Goal: Task Accomplishment & Management: Use online tool/utility

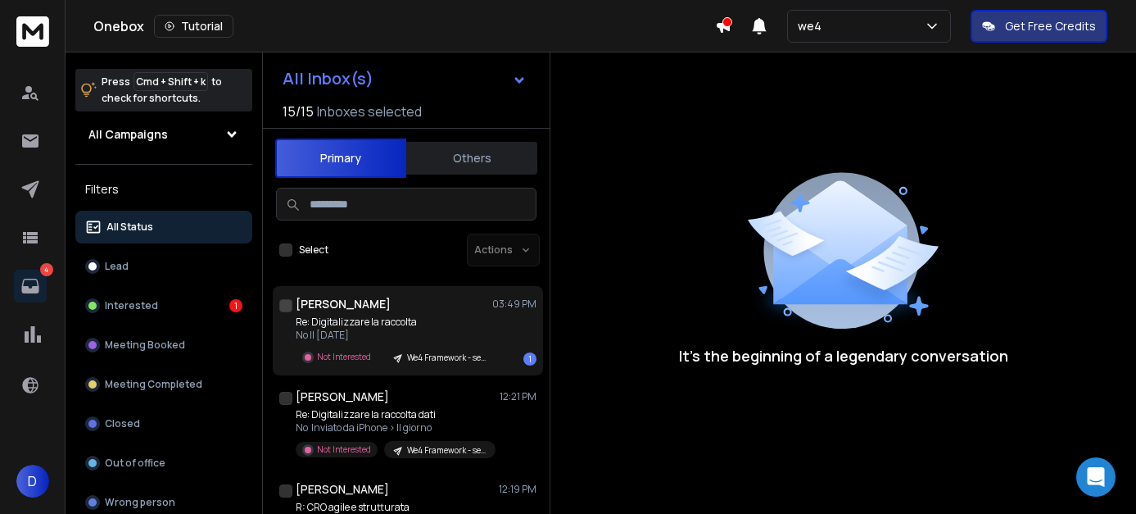
click at [485, 303] on div "[PERSON_NAME] 03:49 PM" at bounding box center [416, 304] width 241 height 16
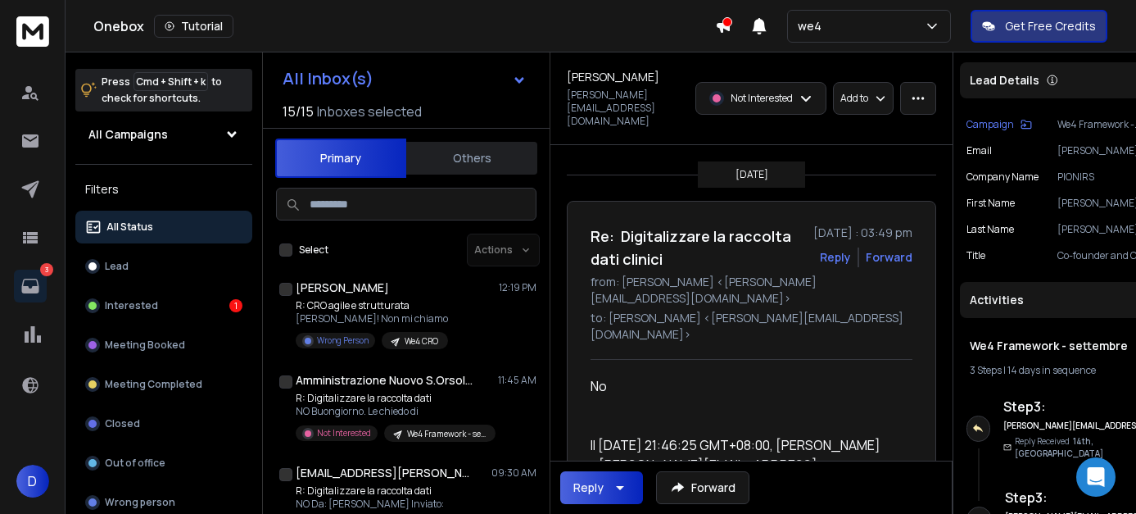
scroll to position [206, 0]
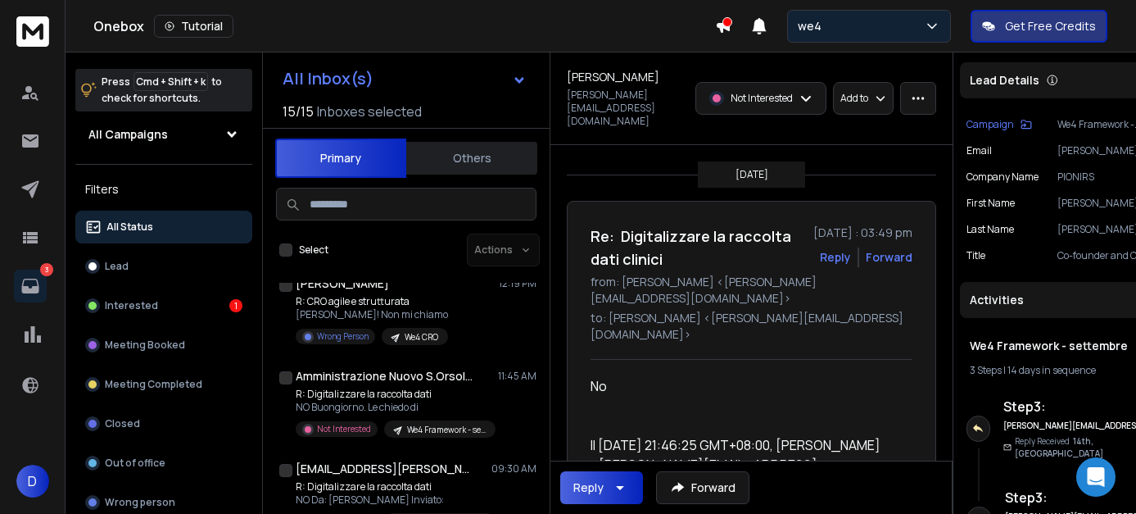
click at [923, 38] on button "we4" at bounding box center [869, 26] width 164 height 33
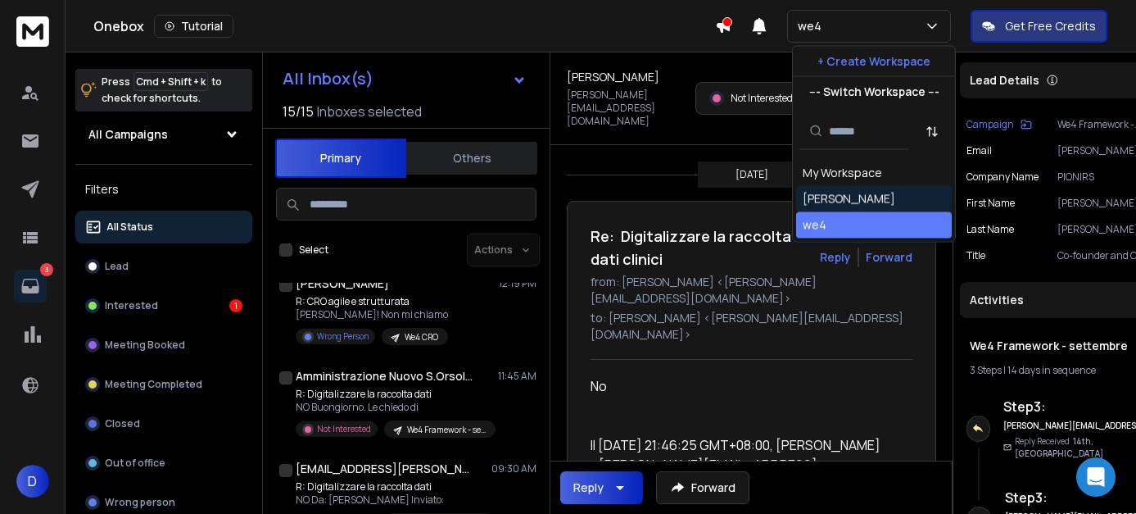
click at [876, 198] on div "[PERSON_NAME]" at bounding box center [874, 199] width 156 height 26
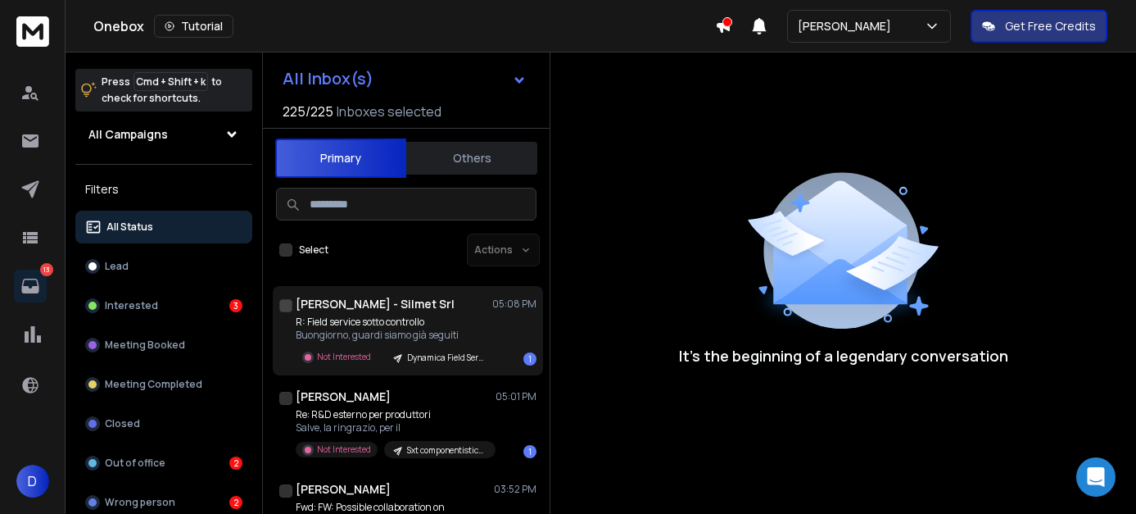
click at [465, 311] on div "Christian Vispo - Silmet Srl 05:08 PM" at bounding box center [416, 304] width 241 height 16
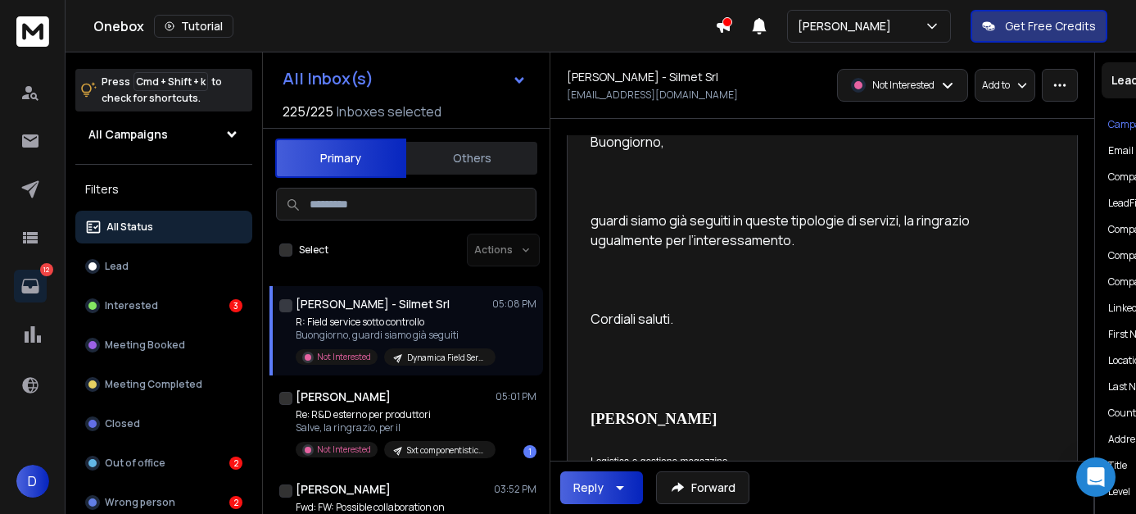
scroll to position [205, 0]
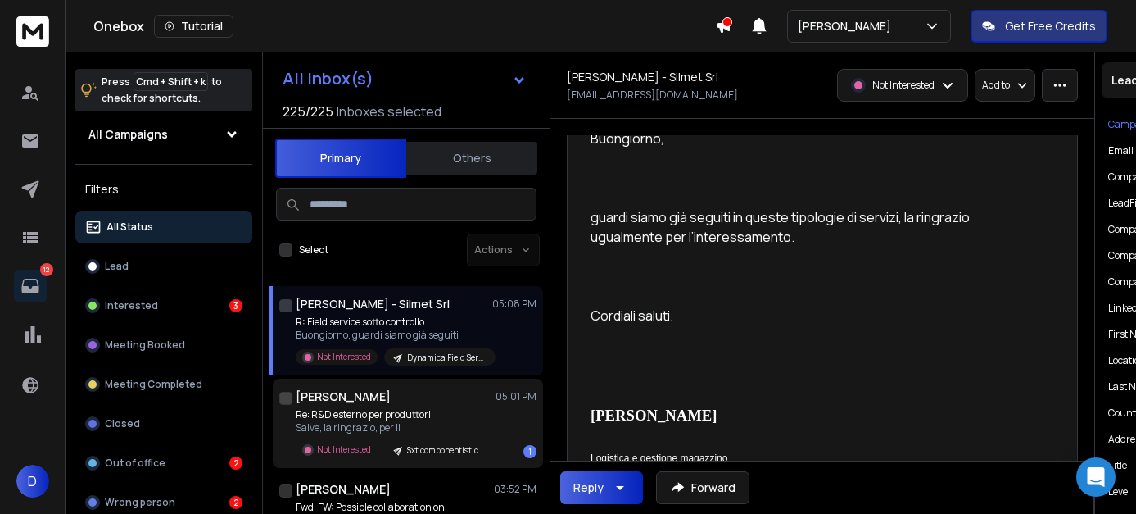
click at [500, 415] on div "Re: R&D esterno per produttori Salve, la ringrazio, per il Not Interested Sxt c…" at bounding box center [416, 433] width 241 height 50
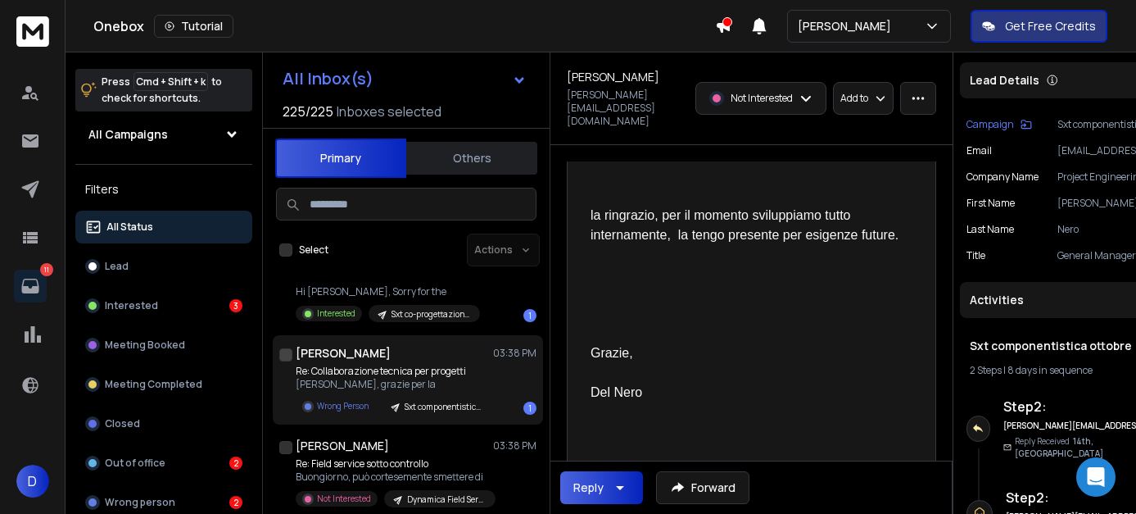
scroll to position [244, 0]
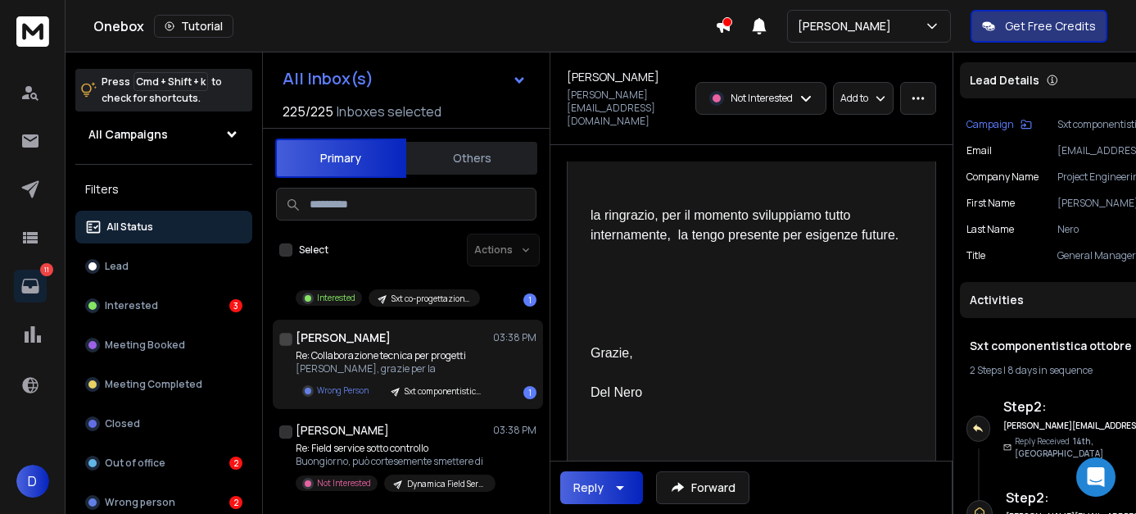
click at [500, 360] on div "Re: Collaborazione tecnica per progetti Buongiorno Luca, grazie per la Wrong Pe…" at bounding box center [416, 374] width 241 height 50
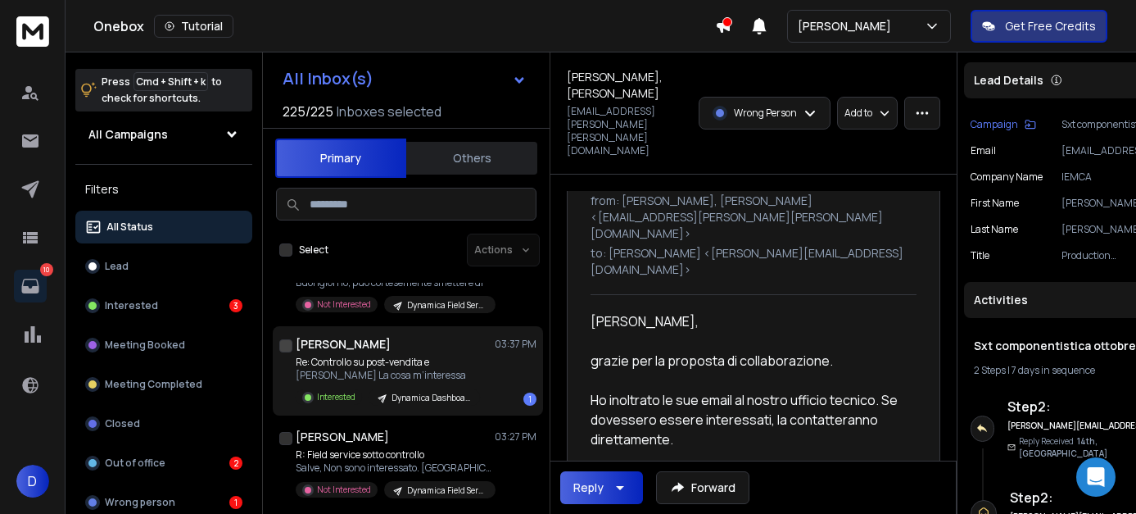
scroll to position [425, 0]
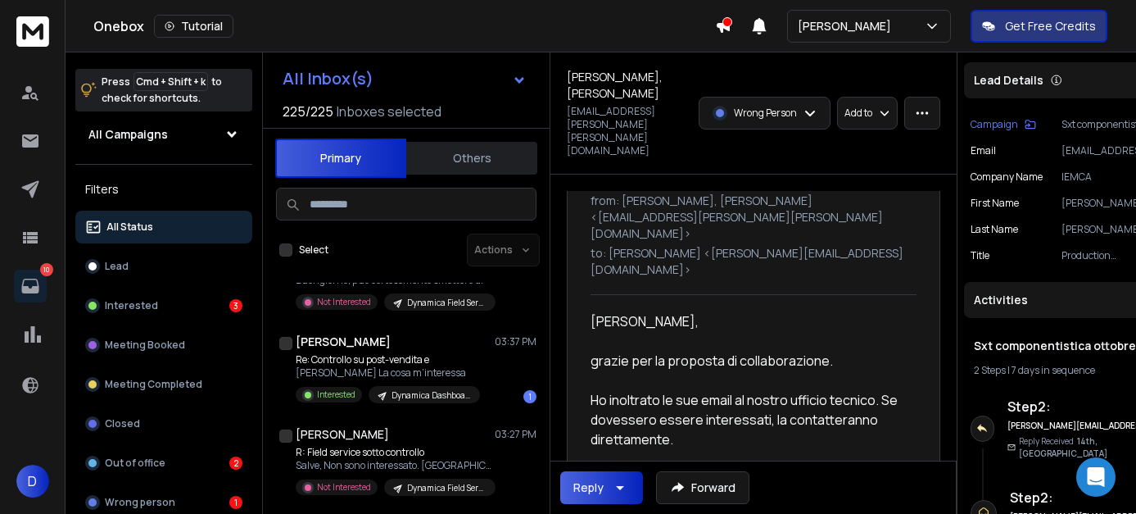
click at [926, 98] on button "button" at bounding box center [922, 113] width 36 height 33
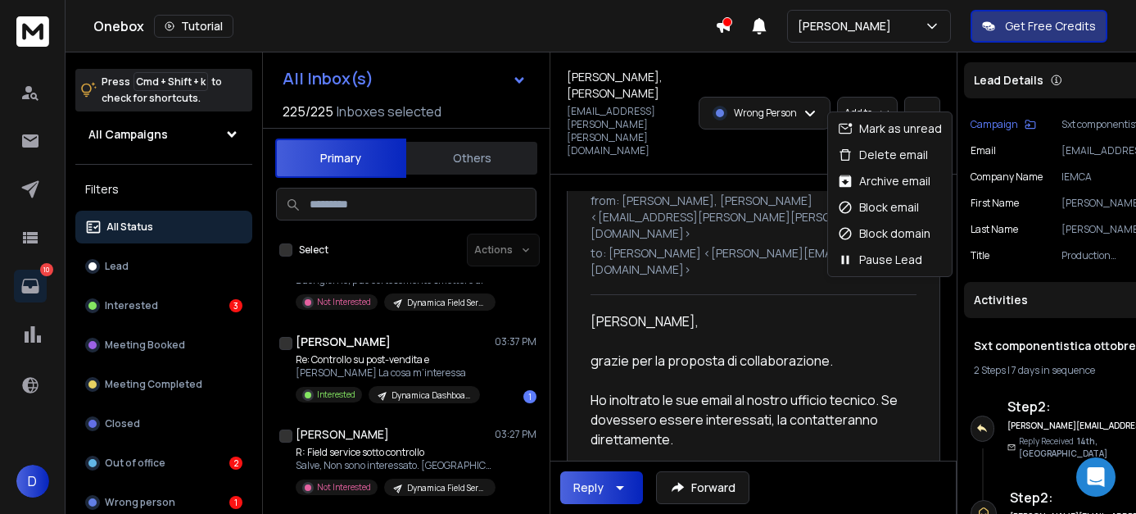
click at [645, 390] on div "Ho inoltrato le sue email al nostro ufficio tecnico. Se dovessero essere intere…" at bounding box center [747, 419] width 313 height 59
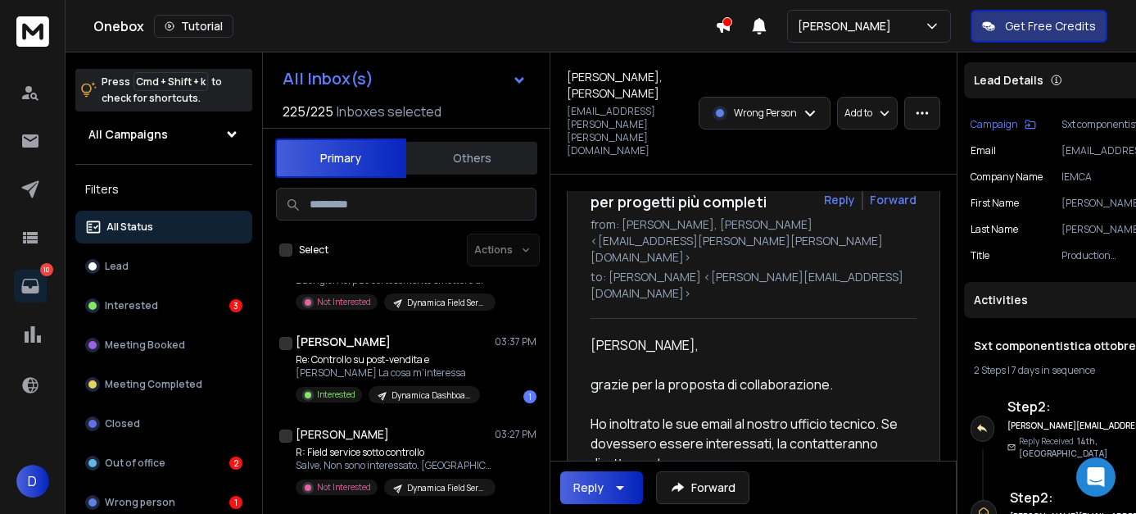
scroll to position [75, 0]
